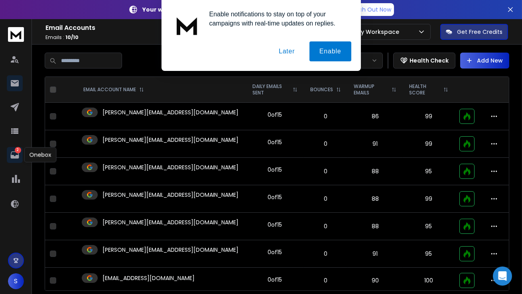
click at [14, 161] on link "2" at bounding box center [15, 155] width 16 height 16
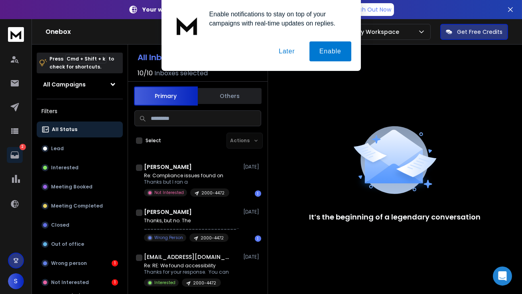
click at [285, 49] on button "Later" at bounding box center [287, 51] width 36 height 20
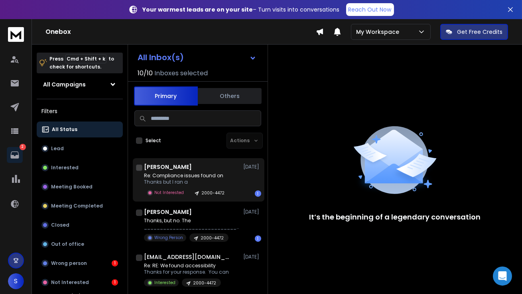
click at [189, 184] on p "Thanks but I ran a" at bounding box center [186, 182] width 85 height 6
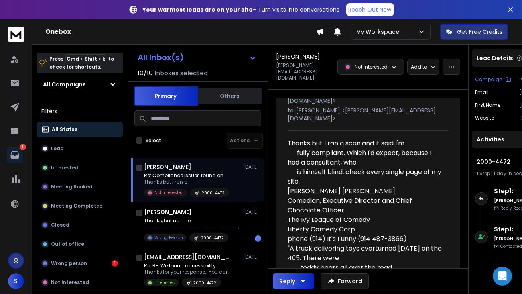
scroll to position [65, 0]
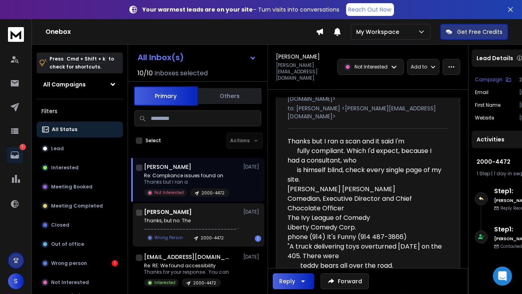
click at [172, 218] on p "Thanks, but no. The" at bounding box center [192, 221] width 96 height 6
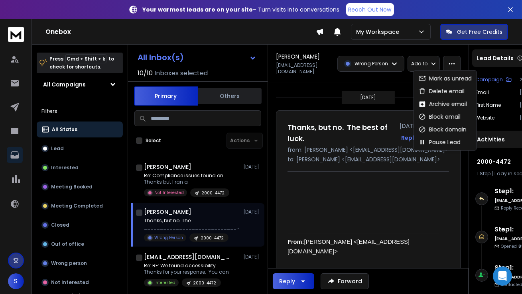
click at [455, 60] on icon "button" at bounding box center [451, 63] width 7 height 7
click at [438, 106] on div "Archive email" at bounding box center [443, 104] width 48 height 8
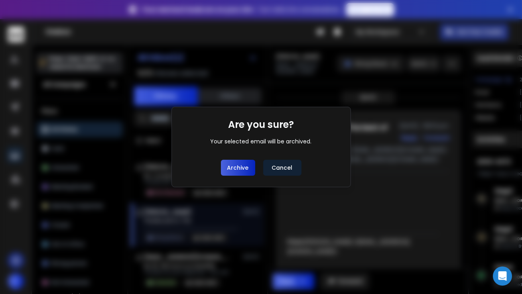
click at [230, 173] on button "archive" at bounding box center [238, 168] width 34 height 16
